Goal: Communication & Community: Answer question/provide support

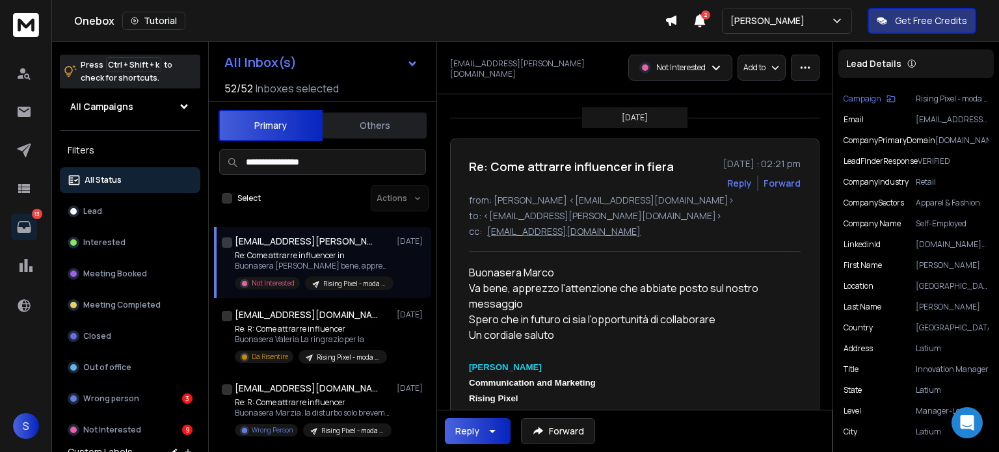
scroll to position [2018, 0]
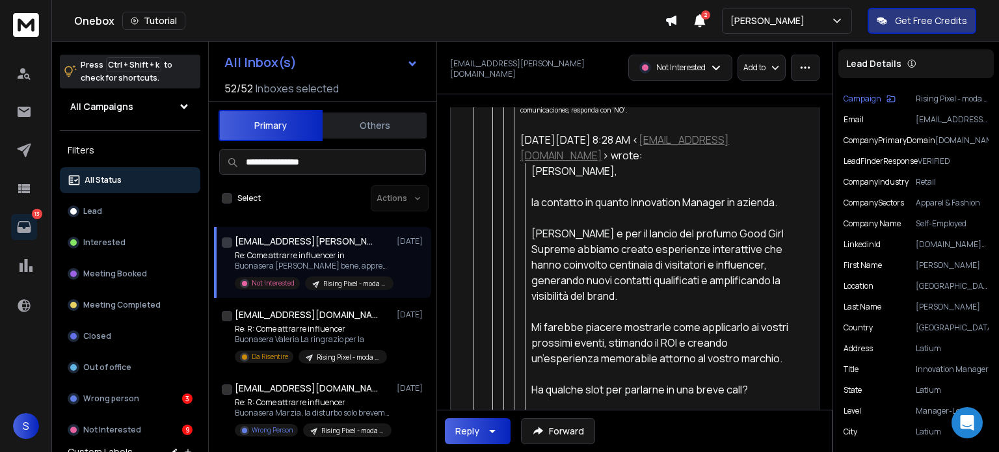
click at [741, 319] on div "Mi farebbe piacere mostrarle come applicarlo ai vostri prossimi eventi, stimand…" at bounding box center [660, 342] width 259 height 47
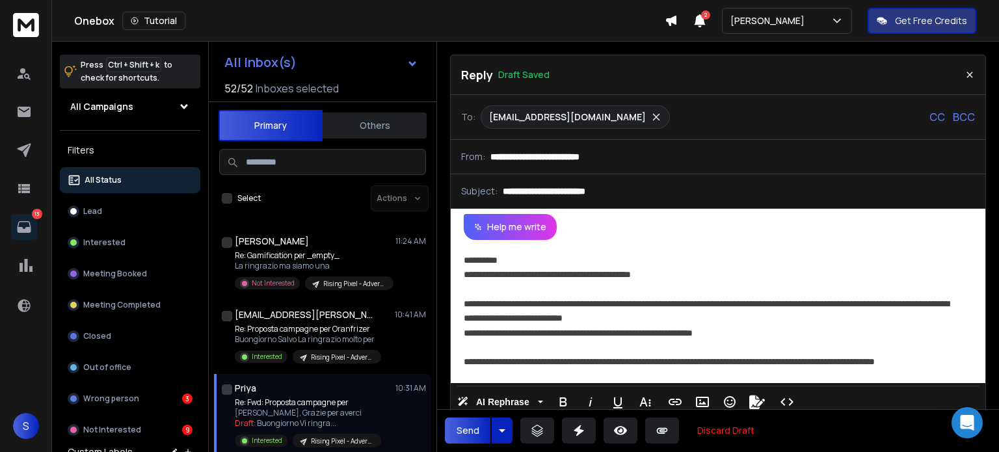
scroll to position [104, 0]
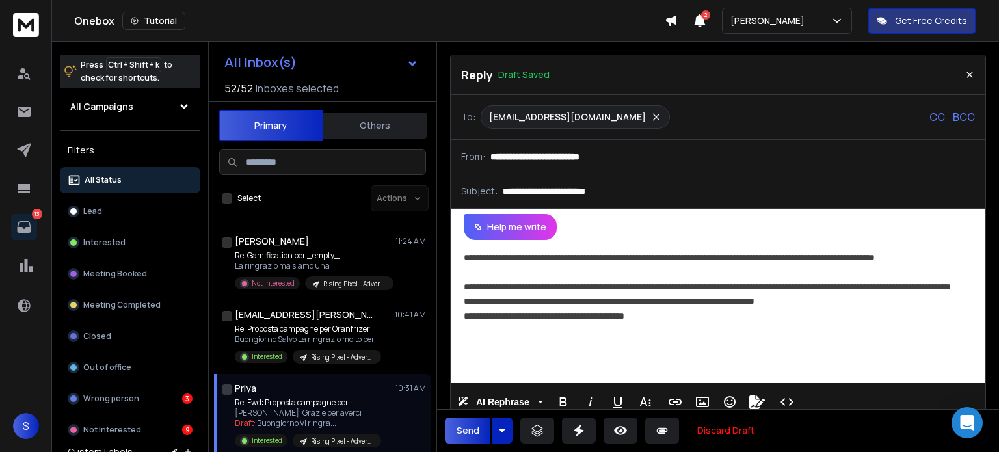
click at [674, 312] on div "**********" at bounding box center [712, 316] width 496 height 14
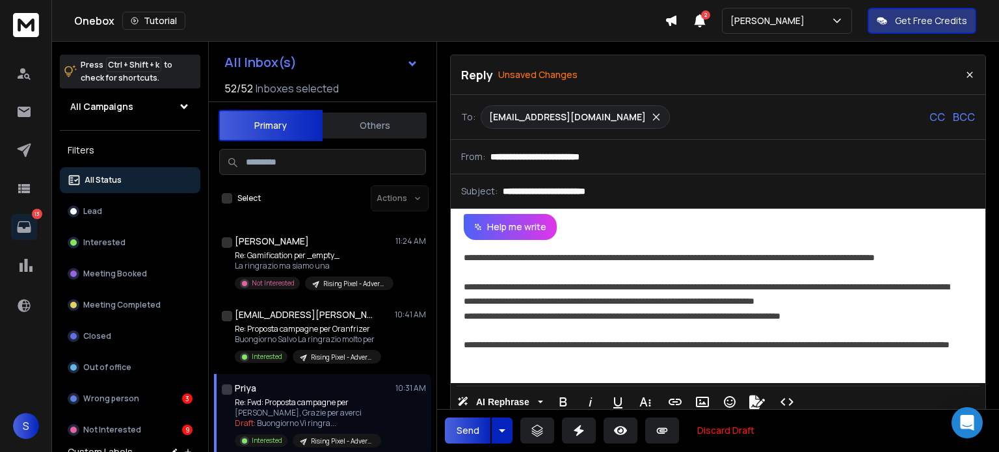
scroll to position [115, 0]
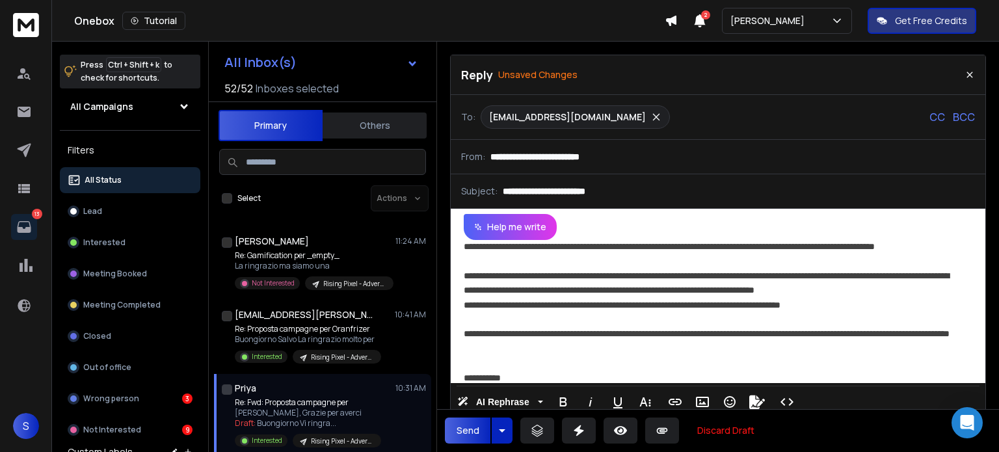
click at [619, 349] on div "**********" at bounding box center [712, 341] width 496 height 29
click at [577, 381] on div "**********" at bounding box center [712, 378] width 496 height 14
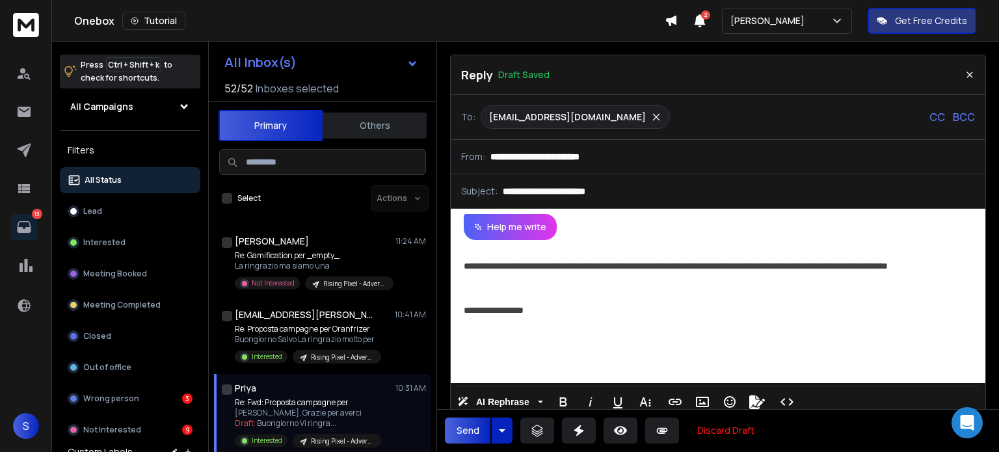
scroll to position [193, 0]
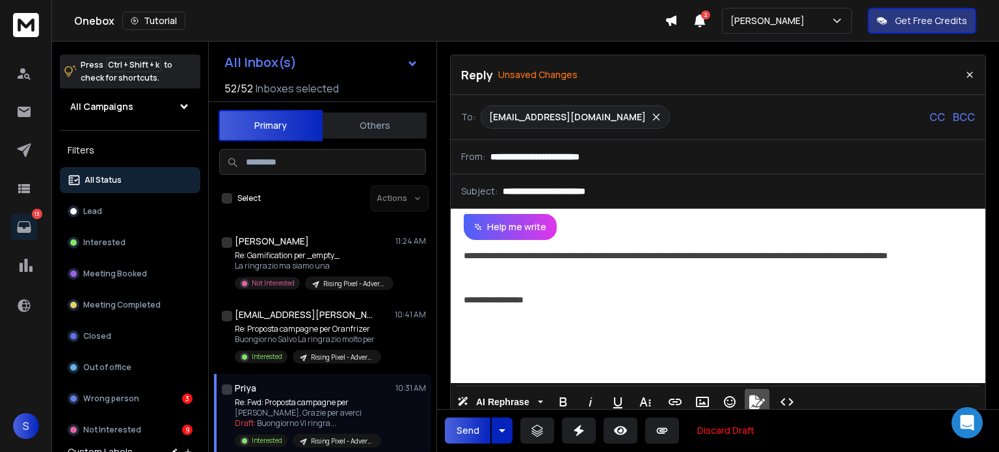
click at [757, 408] on icon "button" at bounding box center [757, 402] width 16 height 14
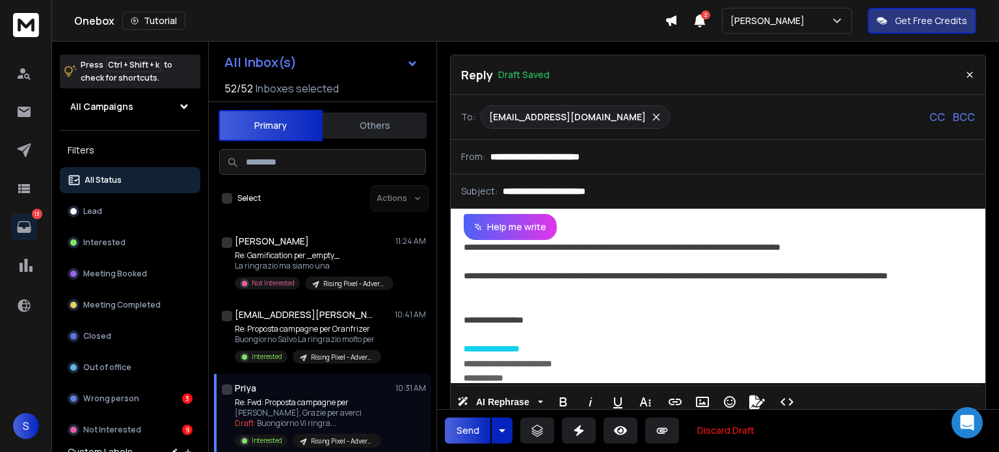
scroll to position [179, 0]
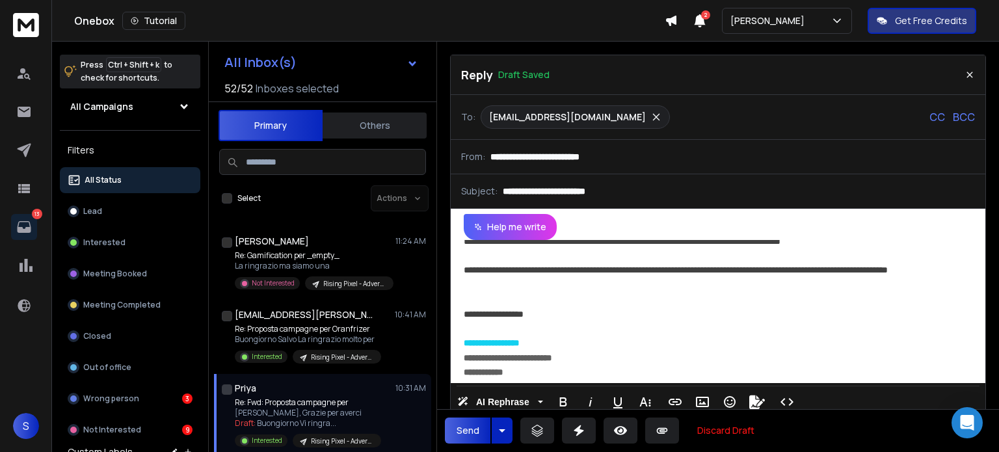
click at [507, 316] on div "**********" at bounding box center [712, 314] width 496 height 14
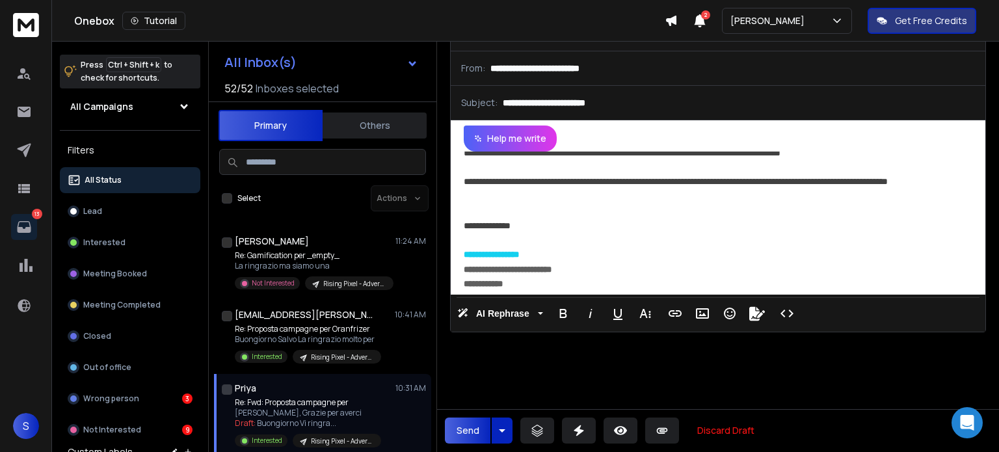
scroll to position [89, 0]
click at [507, 431] on icon "button" at bounding box center [502, 431] width 16 height 16
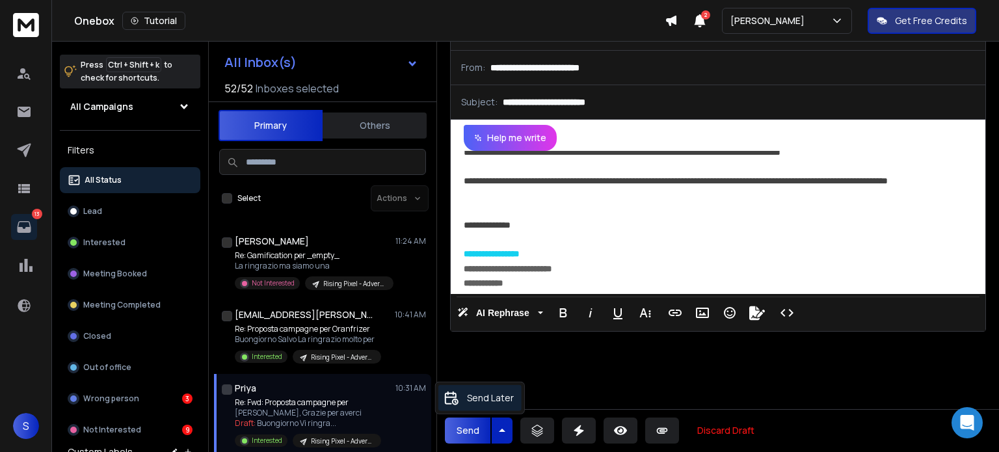
click at [507, 431] on icon "button" at bounding box center [502, 431] width 16 height 16
click at [665, 431] on icon at bounding box center [662, 430] width 13 height 13
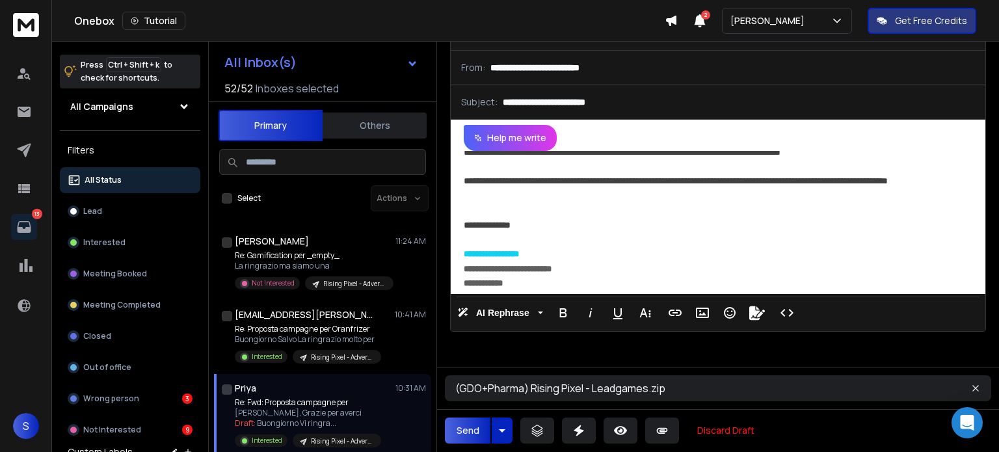
click at [974, 387] on icon at bounding box center [976, 388] width 10 height 10
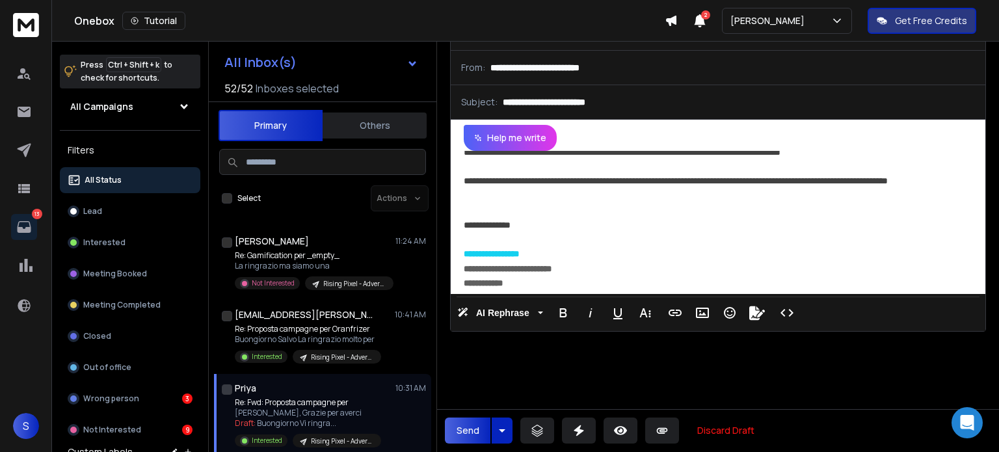
click at [505, 435] on icon "button" at bounding box center [502, 431] width 16 height 16
click at [674, 426] on button at bounding box center [662, 431] width 34 height 26
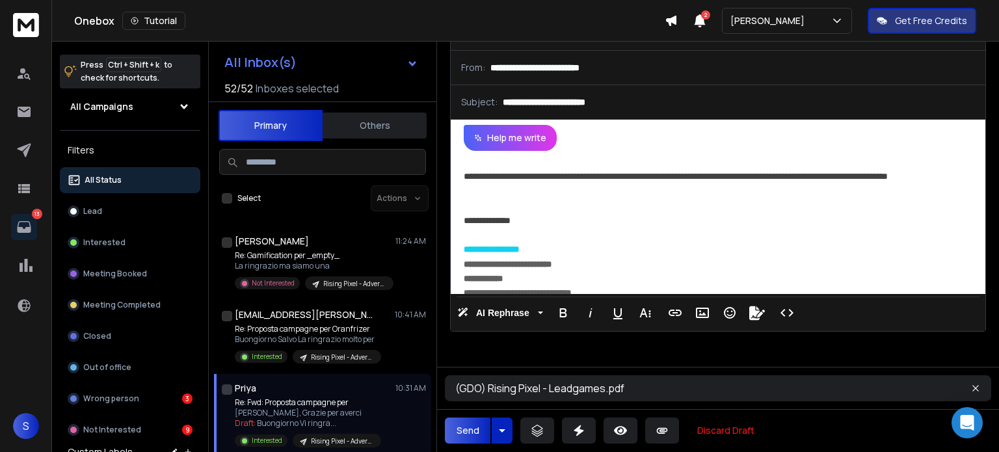
scroll to position [195, 0]
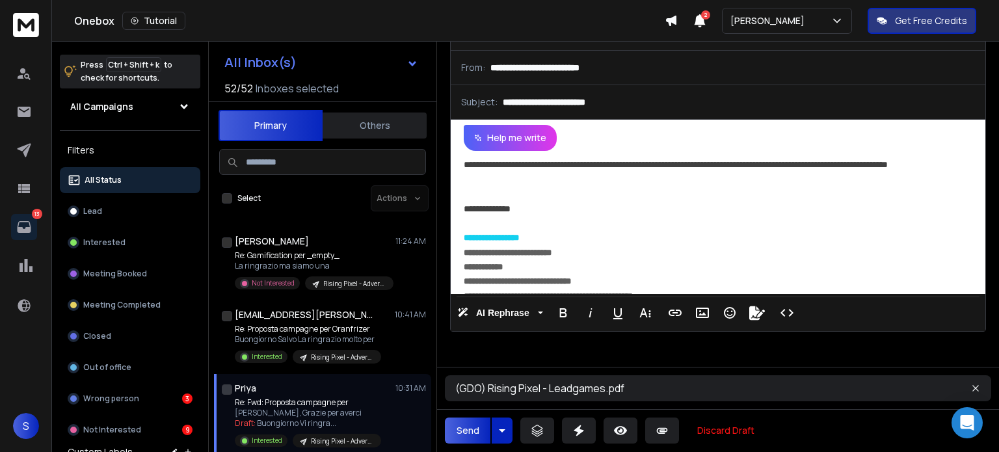
click at [469, 432] on button "Send" at bounding box center [468, 431] width 46 height 26
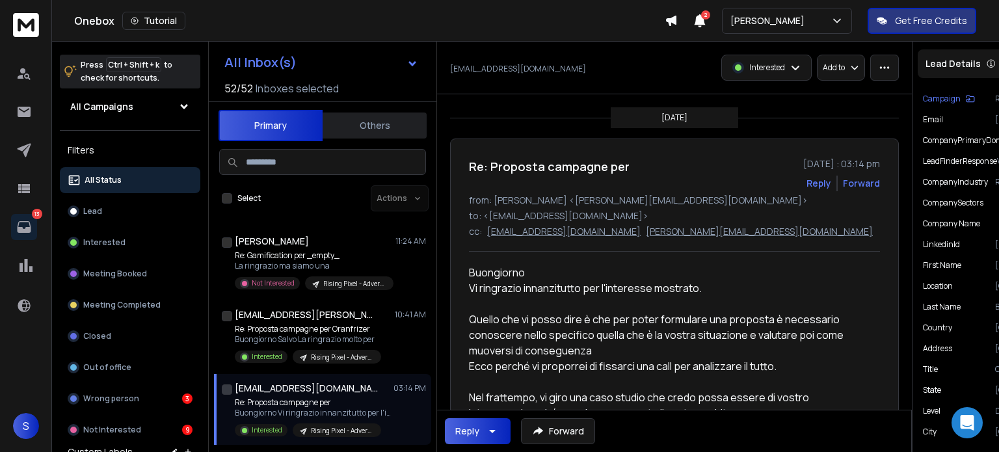
click at [753, 74] on div "Interested" at bounding box center [766, 67] width 89 height 25
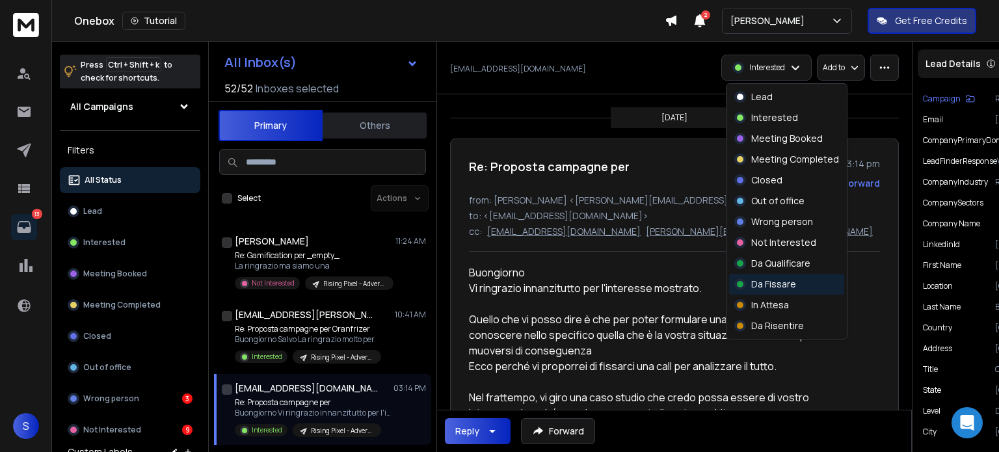
click at [755, 283] on p "Da Fissare" at bounding box center [773, 284] width 45 height 13
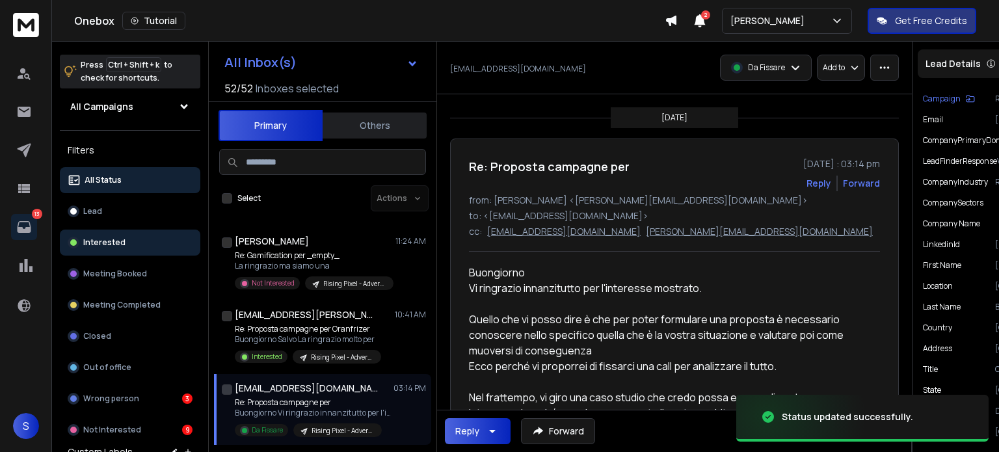
click at [163, 239] on button "Interested" at bounding box center [130, 243] width 141 height 26
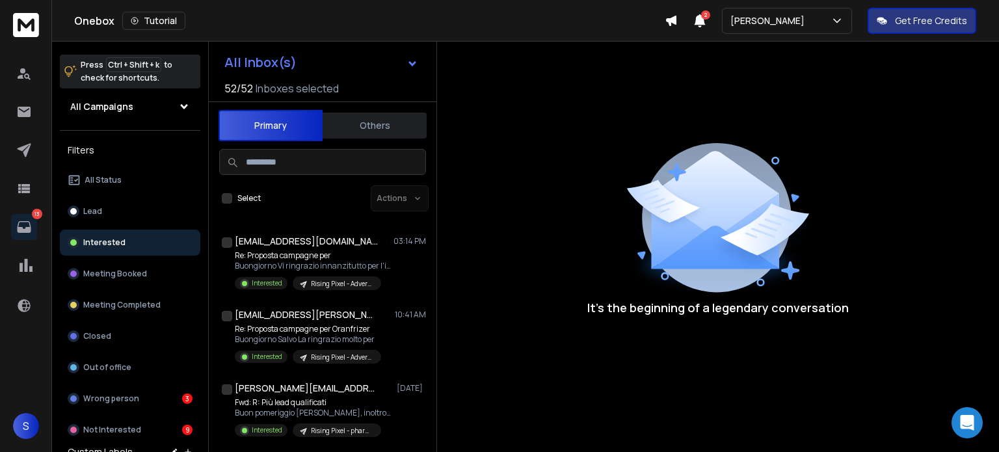
click at [429, 266] on div "press@avarofiglio.com 03:14 PM Re: Proposta campagne per Buongiorno Vi ringrazi…" at bounding box center [323, 391] width 228 height 334
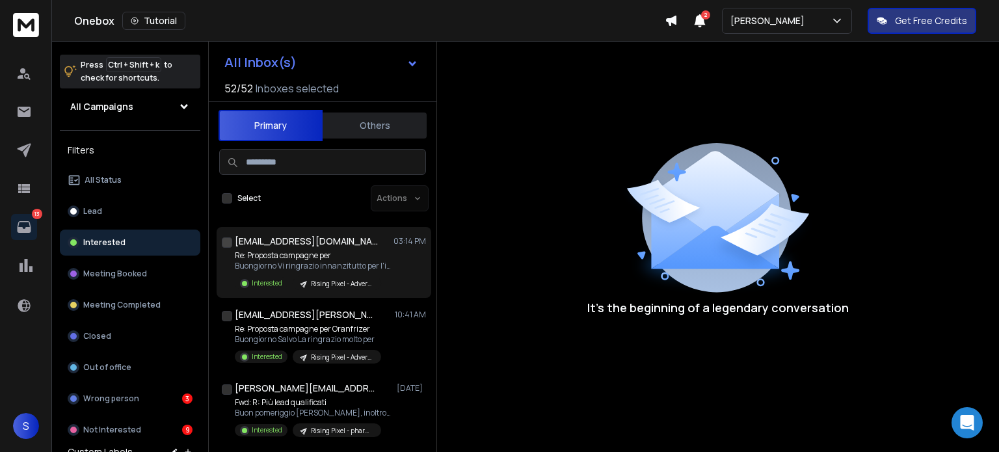
click at [383, 253] on p "Re: Proposta campagne per" at bounding box center [313, 255] width 156 height 10
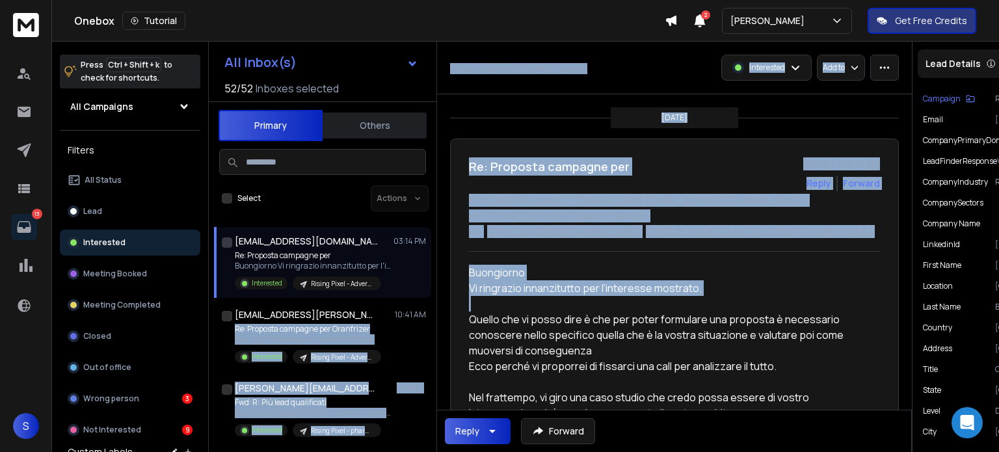
drag, startPoint x: 438, startPoint y: 303, endPoint x: 435, endPoint y: 319, distance: 16.6
click at [435, 319] on div "All Inbox(s) 52 / 52 Inboxes selected Primary Others Select Actions press@avaro…" at bounding box center [643, 268] width 870 height 452
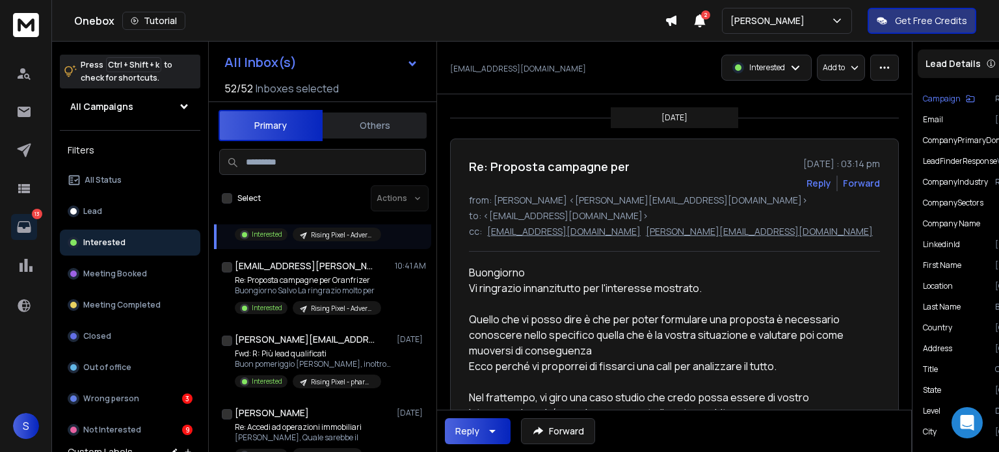
scroll to position [61, 0]
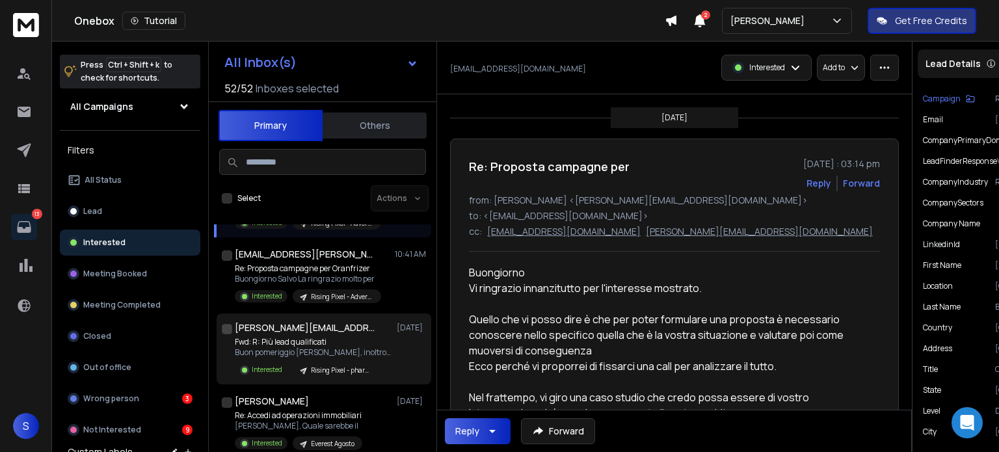
click at [336, 325] on h1 "luca.contato@risingpixel.com" at bounding box center [306, 327] width 143 height 13
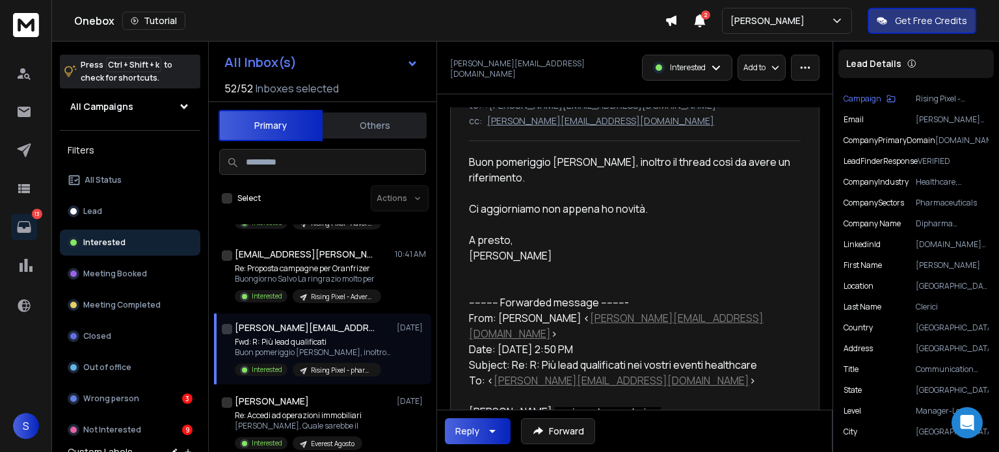
scroll to position [73, 0]
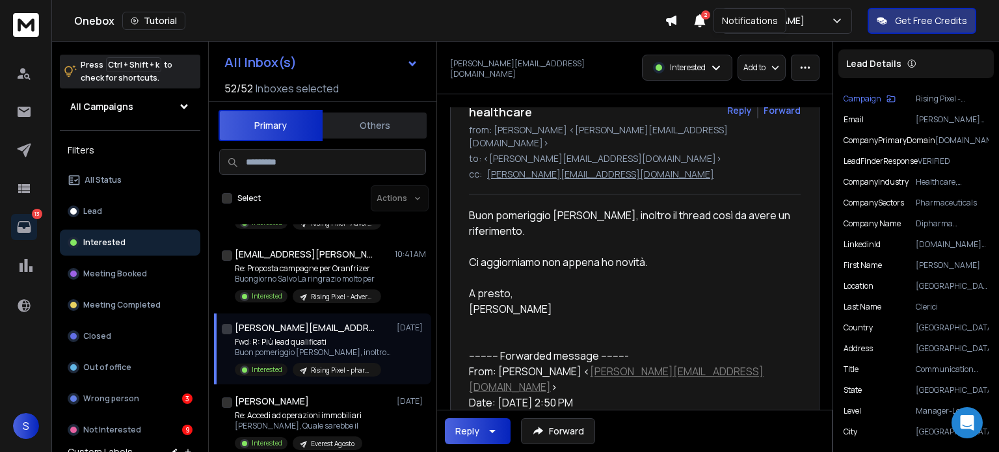
click at [706, 23] on icon at bounding box center [700, 20] width 12 height 13
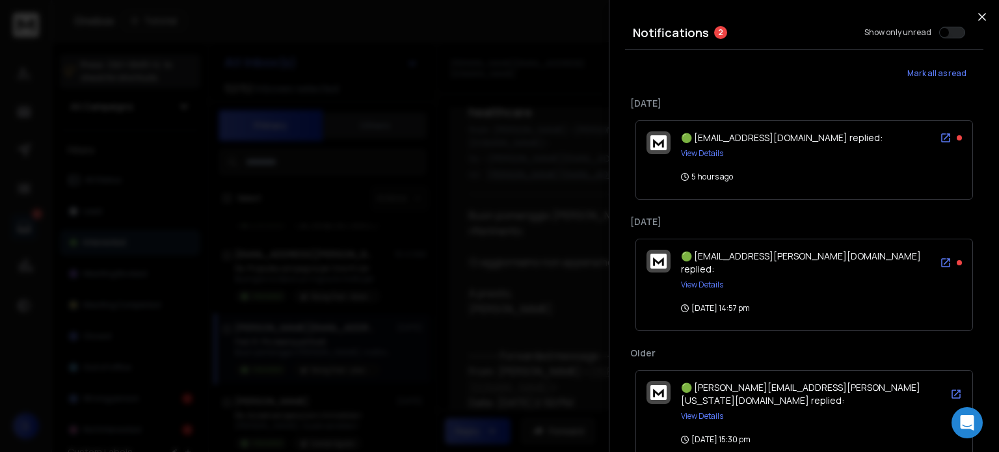
click at [979, 14] on icon "button" at bounding box center [982, 17] width 7 height 7
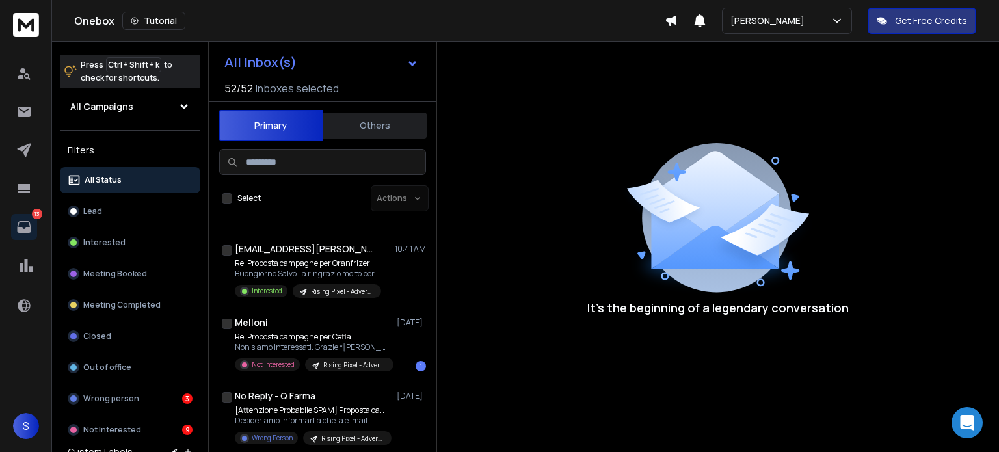
scroll to position [230, 0]
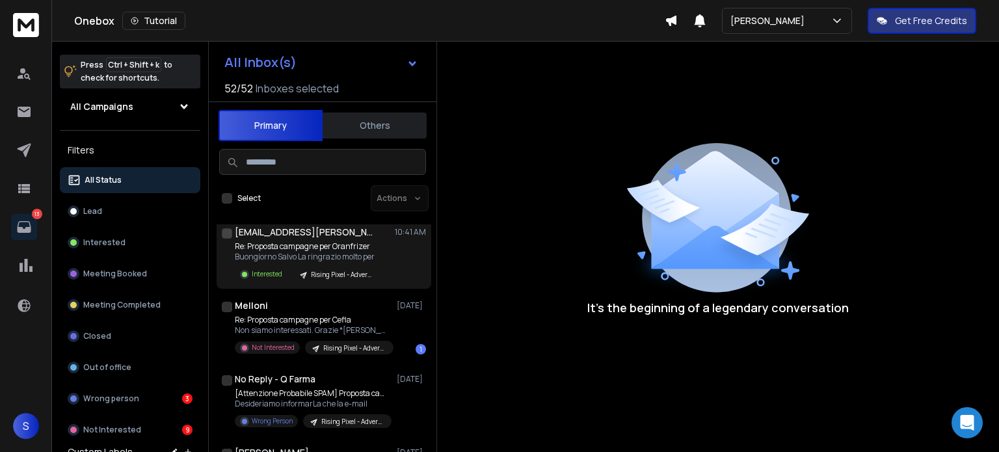
click at [366, 265] on div "Re: Proposta campagne per Oranfrizer Buongiorno Salvo La ringrazio molto per In…" at bounding box center [308, 261] width 146 height 40
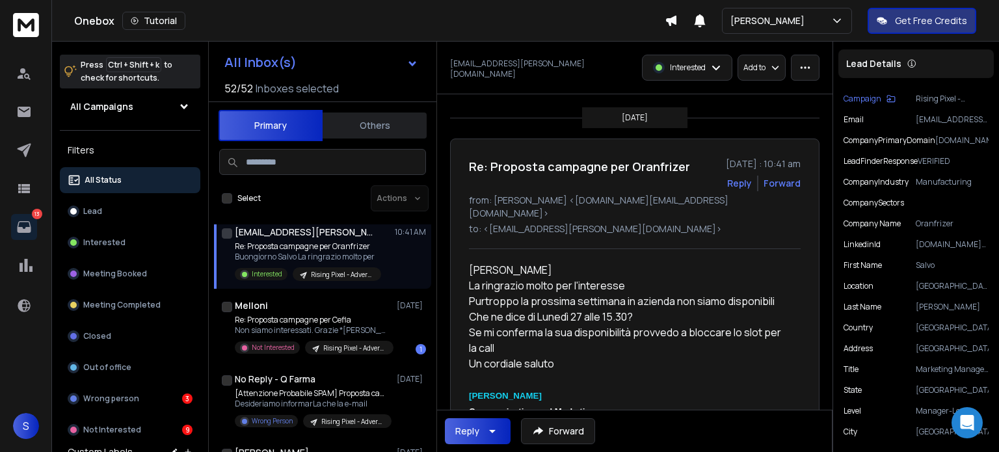
scroll to position [0, 0]
